Goal: Task Accomplishment & Management: Manage account settings

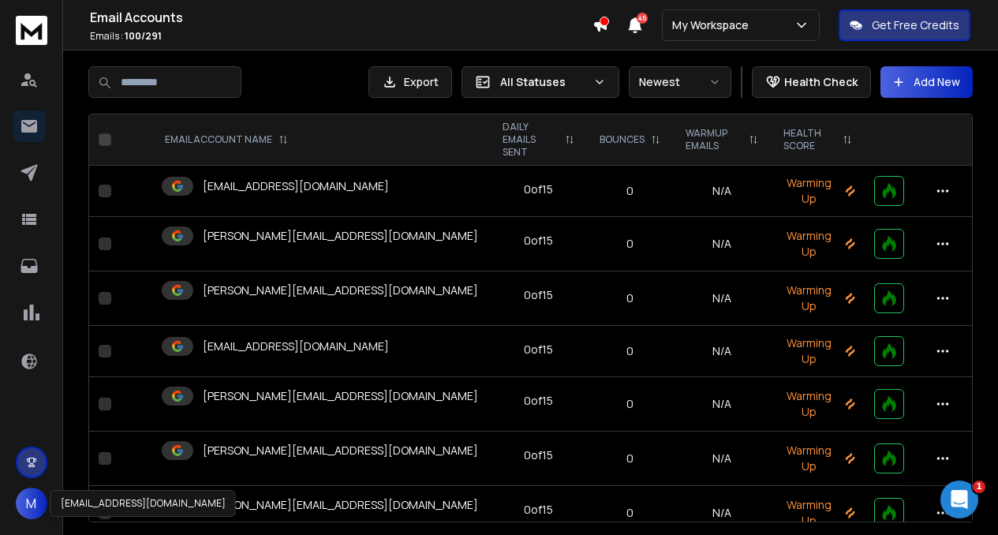
click at [32, 512] on span "M" at bounding box center [32, 504] width 32 height 32
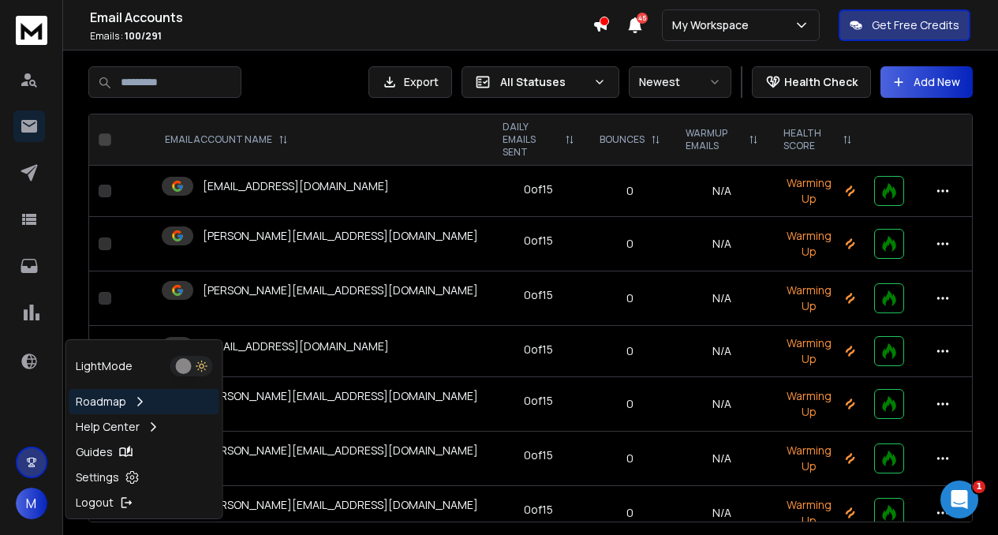
click at [31, 511] on span "M" at bounding box center [32, 504] width 32 height 32
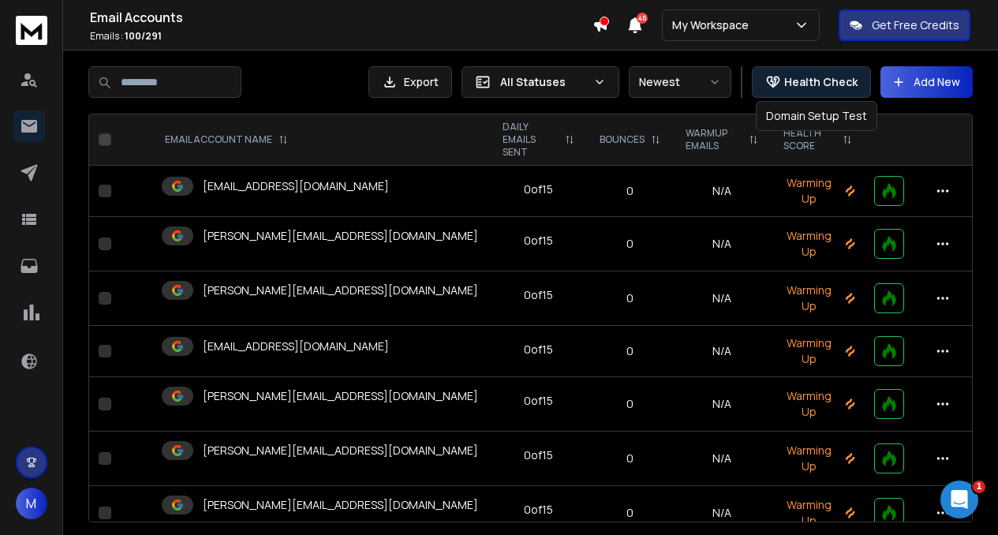
click at [813, 77] on p "Health Check" at bounding box center [820, 82] width 73 height 16
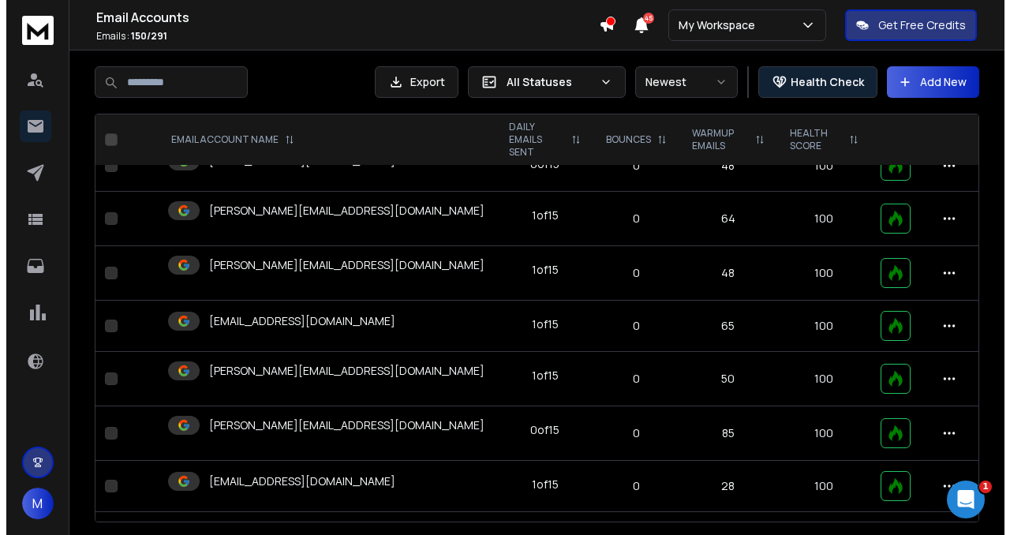
scroll to position [7379, 0]
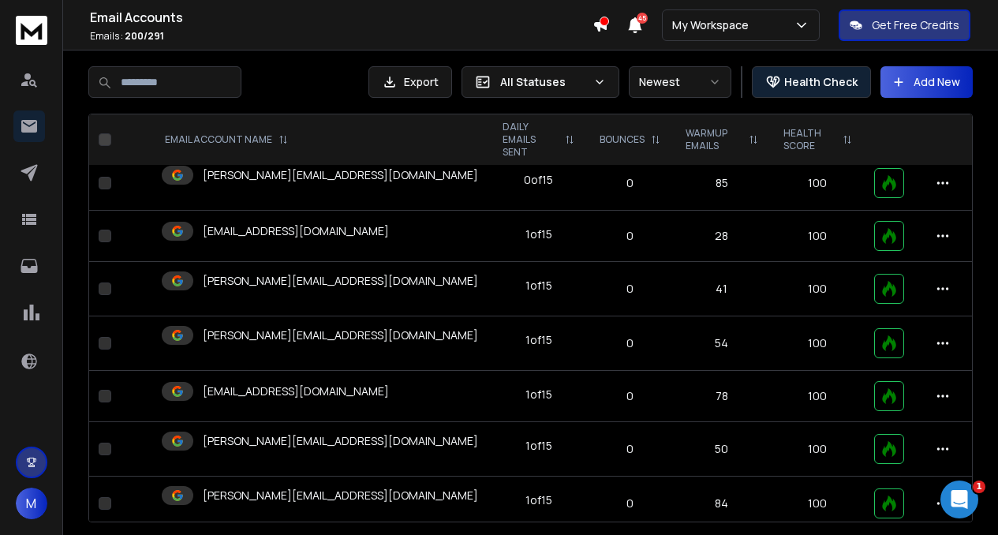
click at [606, 78] on icon at bounding box center [599, 82] width 13 height 13
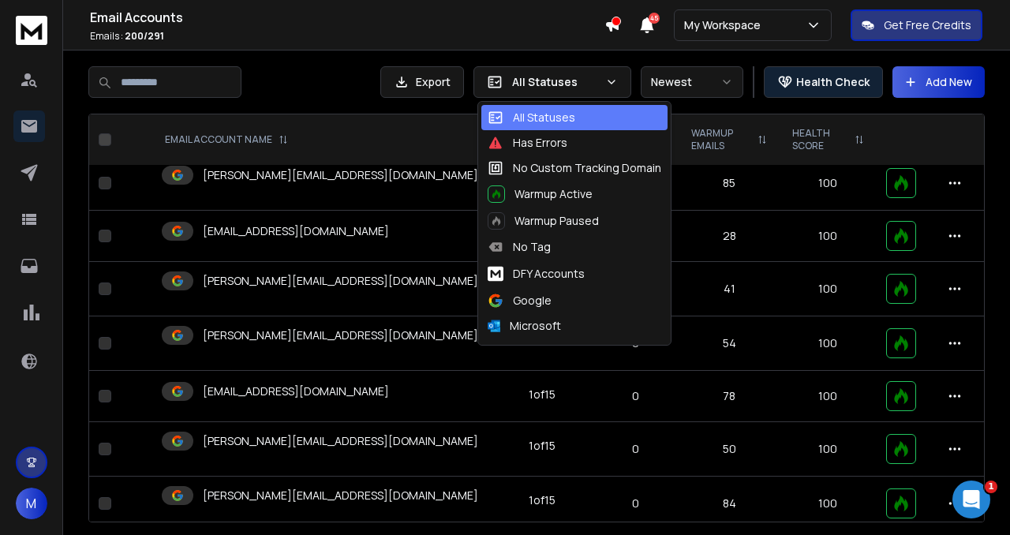
scroll to position [7375, 0]
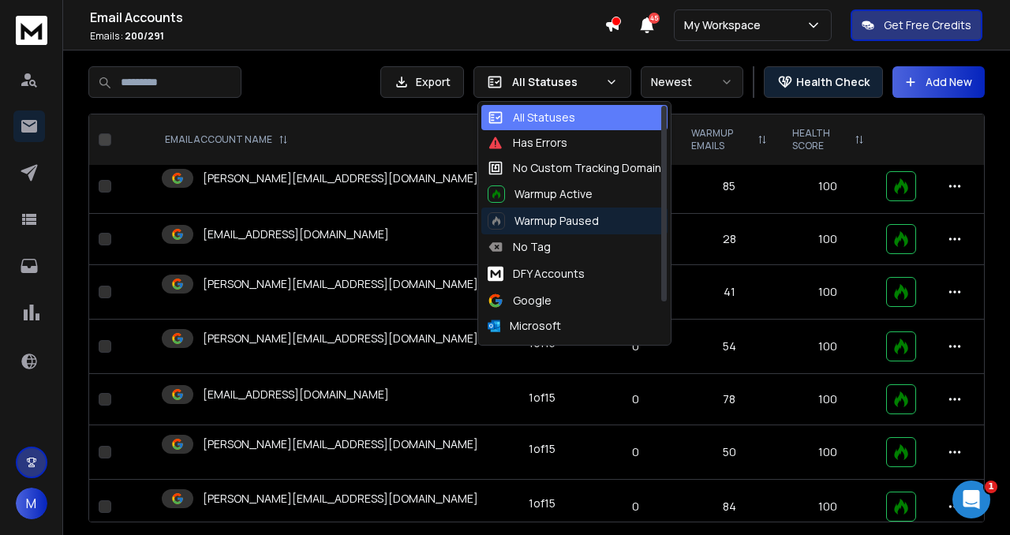
click at [589, 223] on div "Warmup Paused" at bounding box center [543, 220] width 111 height 17
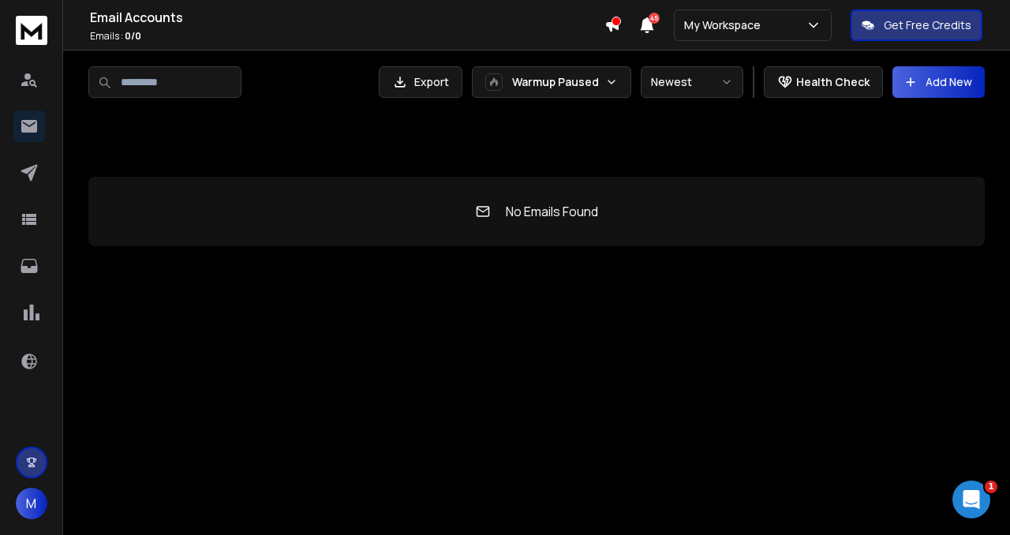
click at [587, 73] on div "Warmup Paused" at bounding box center [542, 81] width 114 height 17
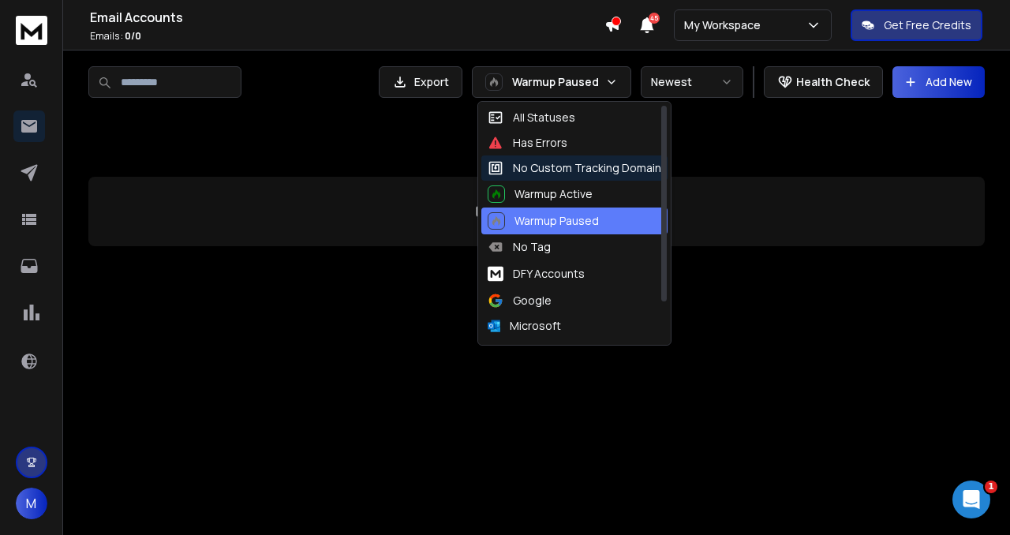
click at [573, 164] on div "No Custom Tracking Domain" at bounding box center [575, 168] width 174 height 16
